Goal: Find specific page/section: Find specific page/section

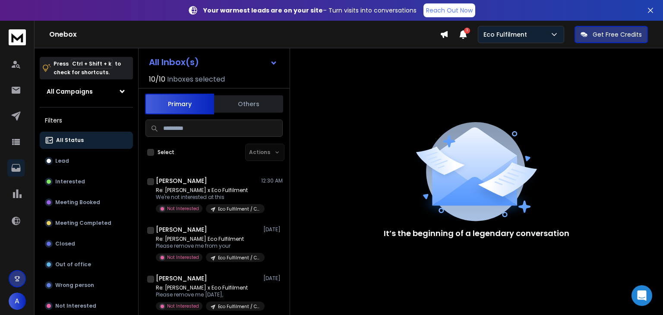
click at [516, 40] on button "Eco Fulfilment" at bounding box center [521, 34] width 86 height 17
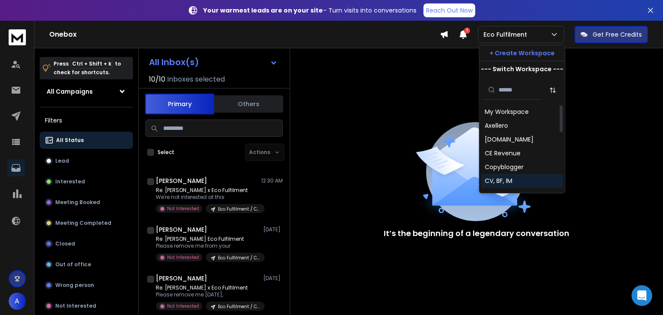
click at [531, 183] on div "CV, BF, IM" at bounding box center [522, 181] width 82 height 14
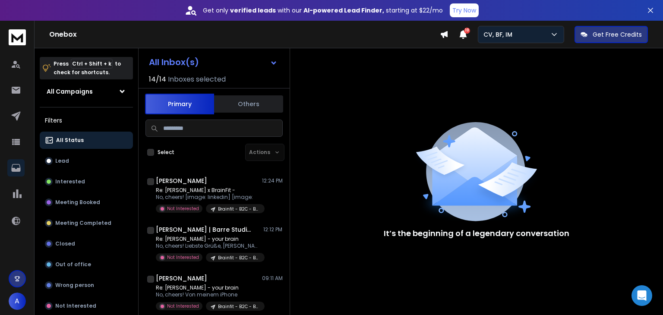
click at [515, 32] on p "CV, BF, IM" at bounding box center [500, 34] width 32 height 9
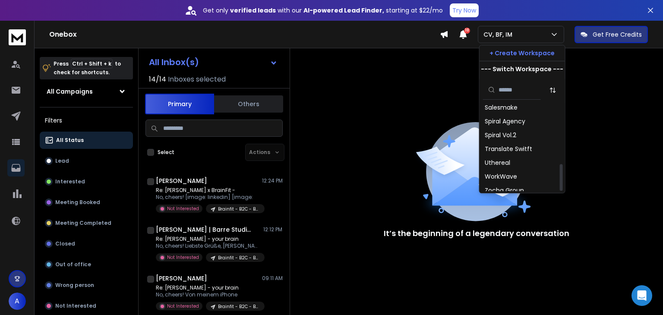
scroll to position [190, 0]
drag, startPoint x: 561, startPoint y: 126, endPoint x: 563, endPoint y: 186, distance: 59.2
click at [563, 186] on div at bounding box center [561, 177] width 3 height 27
click at [563, 186] on div at bounding box center [561, 148] width 4 height 86
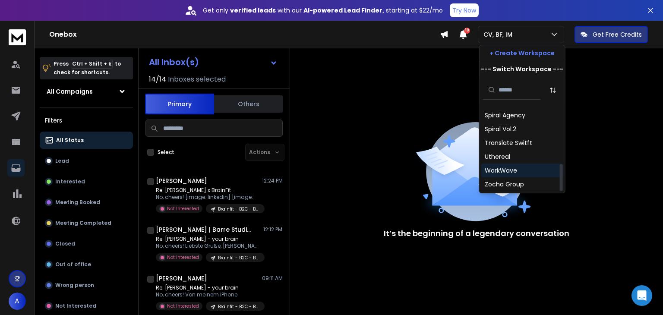
click at [516, 164] on div "WorkWave" at bounding box center [522, 171] width 82 height 14
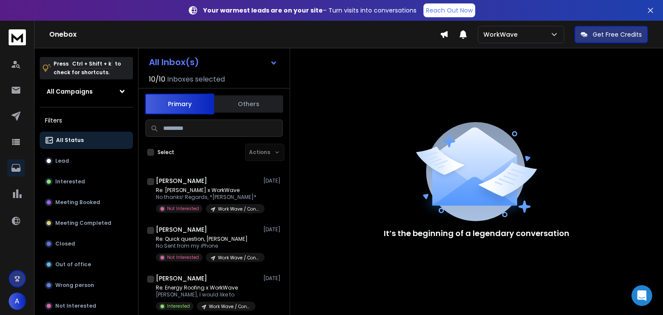
click at [531, 31] on div "WorkWave" at bounding box center [521, 34] width 75 height 9
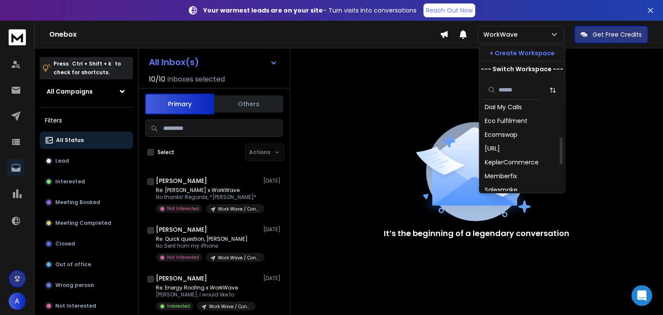
scroll to position [104, 0]
drag, startPoint x: 562, startPoint y: 123, endPoint x: 563, endPoint y: 155, distance: 32.0
click at [563, 155] on div at bounding box center [561, 150] width 3 height 27
click at [536, 120] on div "Eco Fulfilment" at bounding box center [522, 119] width 82 height 14
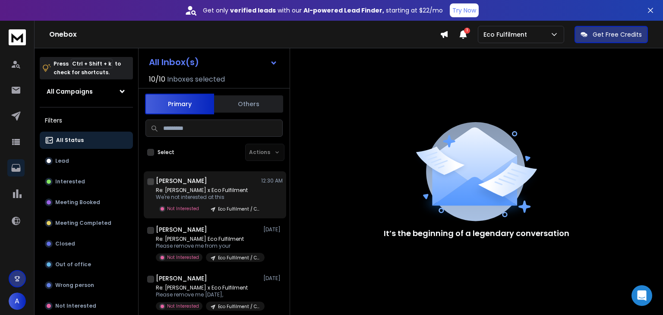
click at [231, 183] on div "[PERSON_NAME] 12:30 AM" at bounding box center [219, 181] width 127 height 9
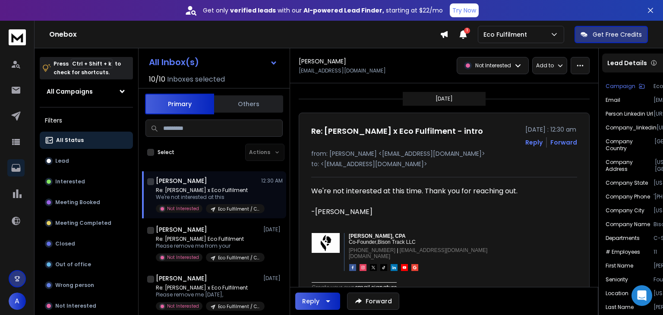
click at [17, 42] on img at bounding box center [17, 37] width 17 height 16
